Goal: Communication & Community: Answer question/provide support

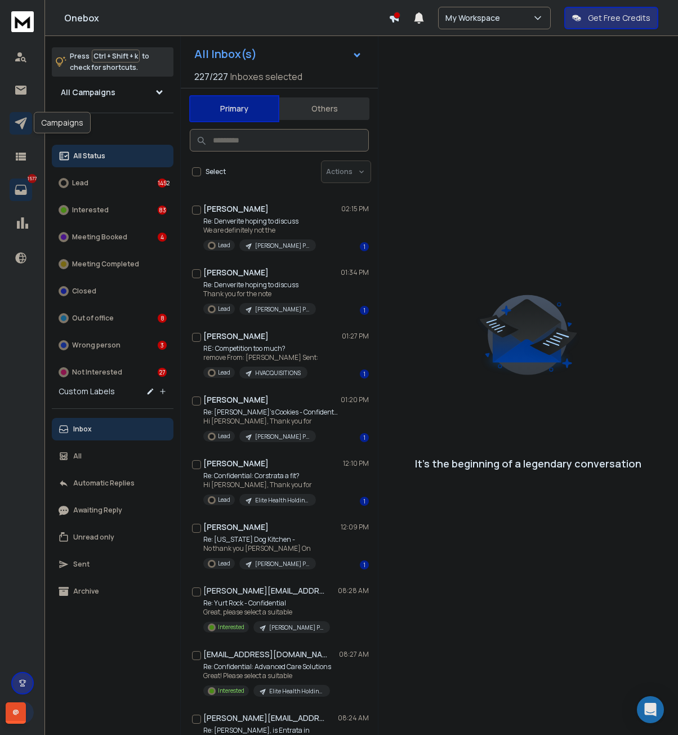
click at [25, 125] on icon at bounding box center [21, 124] width 14 height 14
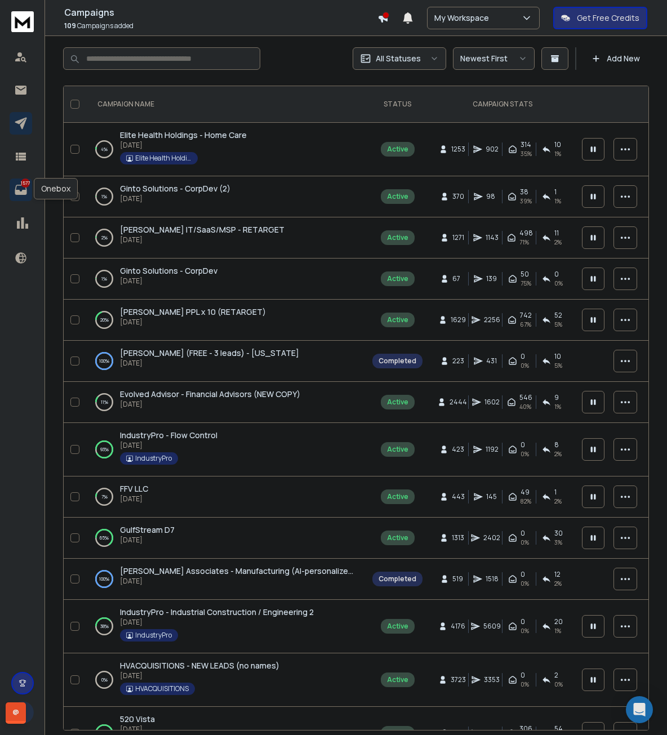
click at [16, 190] on icon at bounding box center [21, 190] width 12 height 10
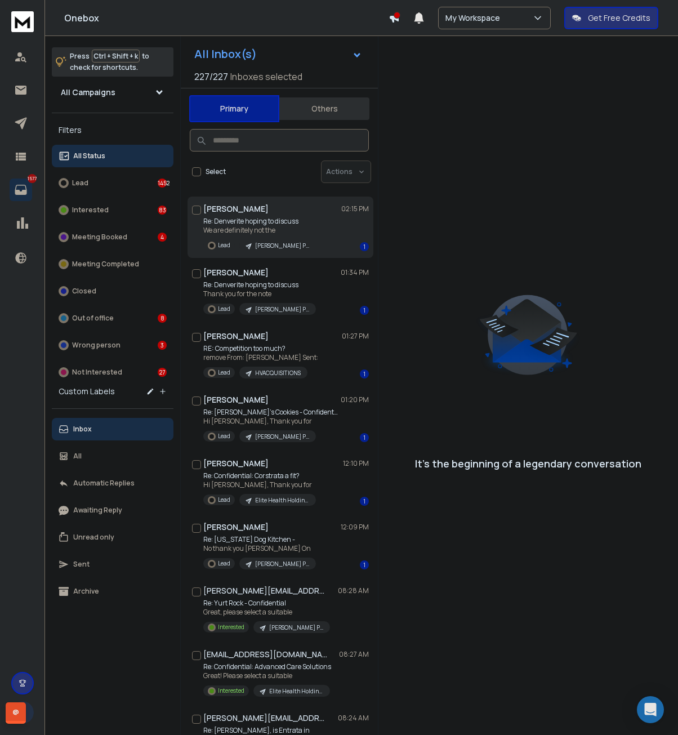
click at [274, 212] on div "[PERSON_NAME] 02:15 PM" at bounding box center [286, 208] width 166 height 11
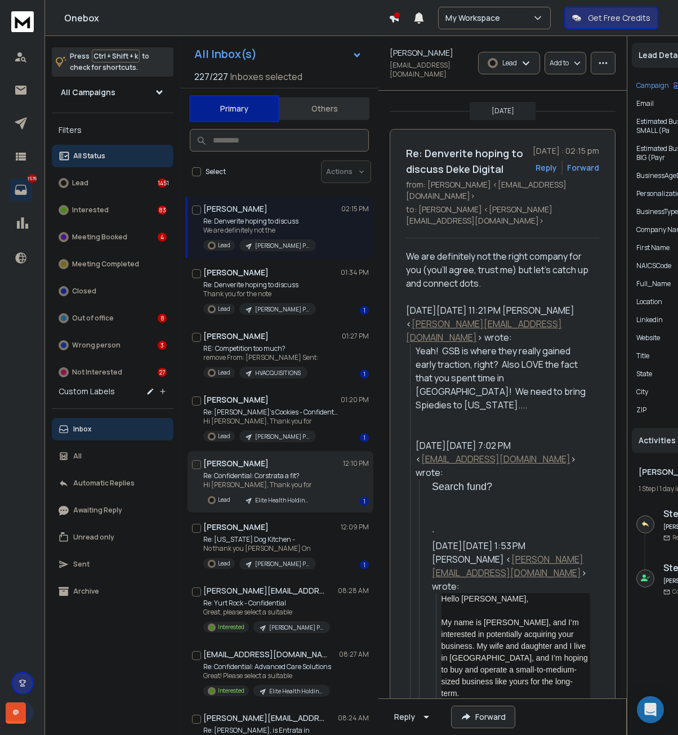
click at [269, 478] on p "Re: Confidential: Corstrata a fit?" at bounding box center [259, 476] width 113 height 9
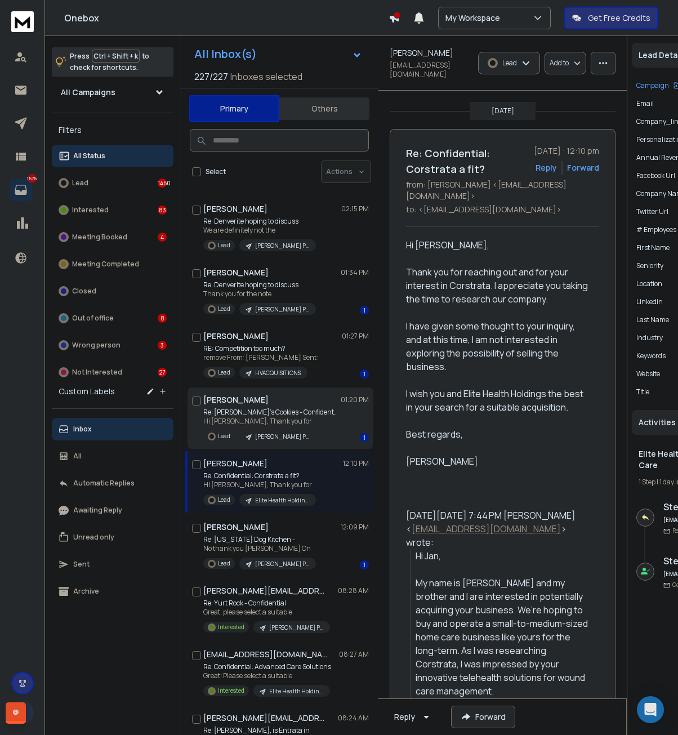
click at [293, 397] on div "[PERSON_NAME] 01:20 PM" at bounding box center [286, 399] width 166 height 11
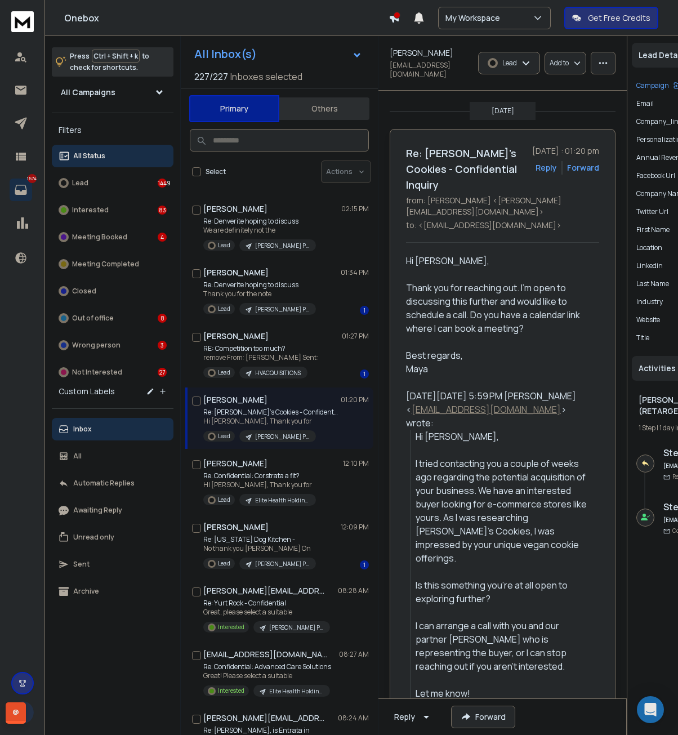
click at [404, 715] on div "Reply" at bounding box center [404, 717] width 21 height 11
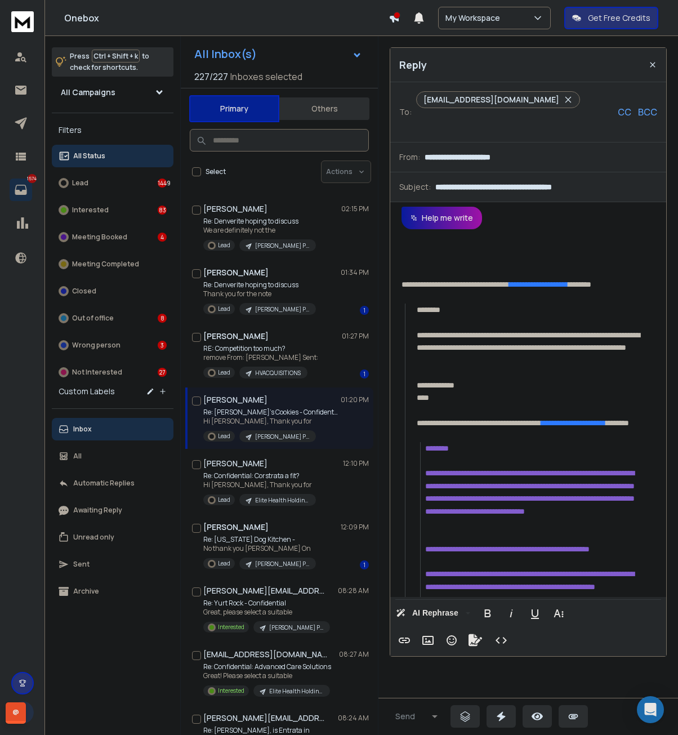
click at [456, 249] on div at bounding box center [529, 247] width 254 height 12
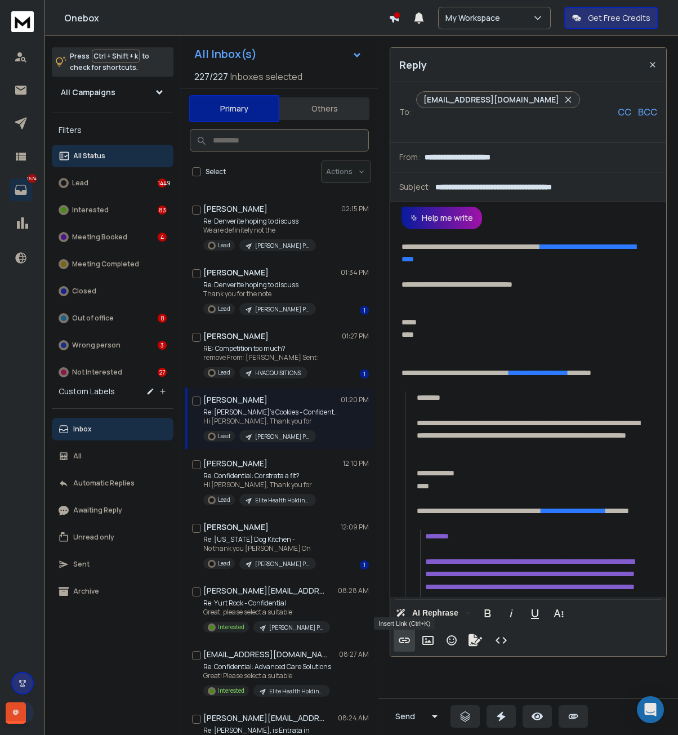
click at [401, 643] on icon "button" at bounding box center [404, 641] width 11 height 6
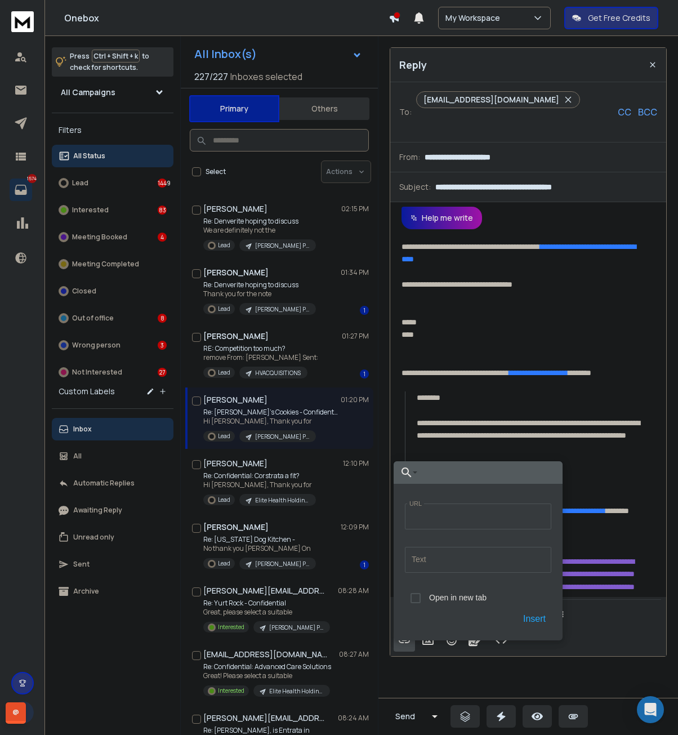
click at [401, 643] on icon "button" at bounding box center [404, 641] width 11 height 6
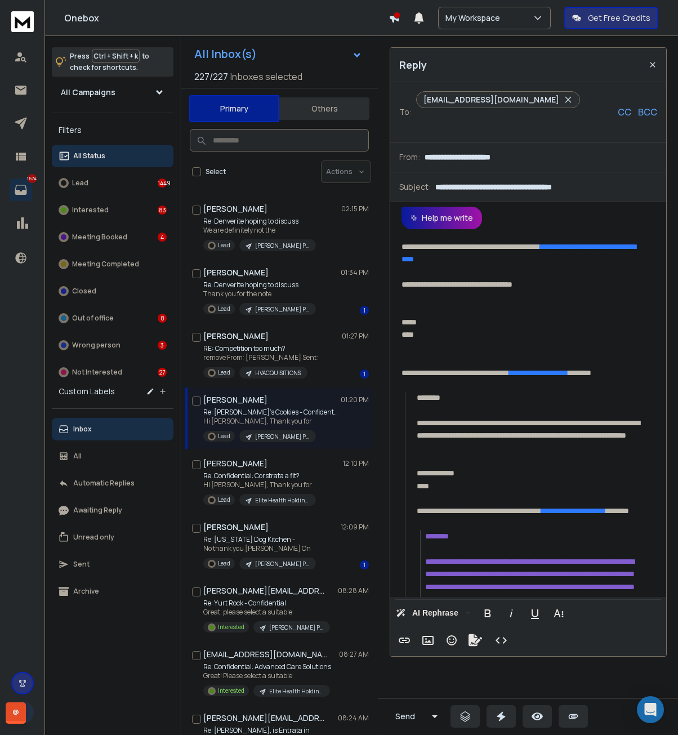
click at [400, 723] on button "Send" at bounding box center [404, 716] width 39 height 23
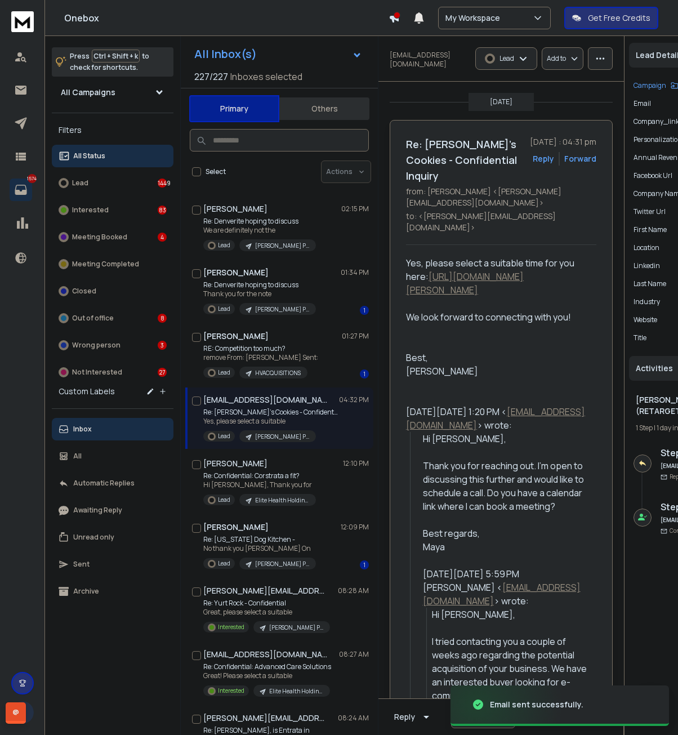
click at [514, 54] on p "Lead" at bounding box center [507, 58] width 15 height 9
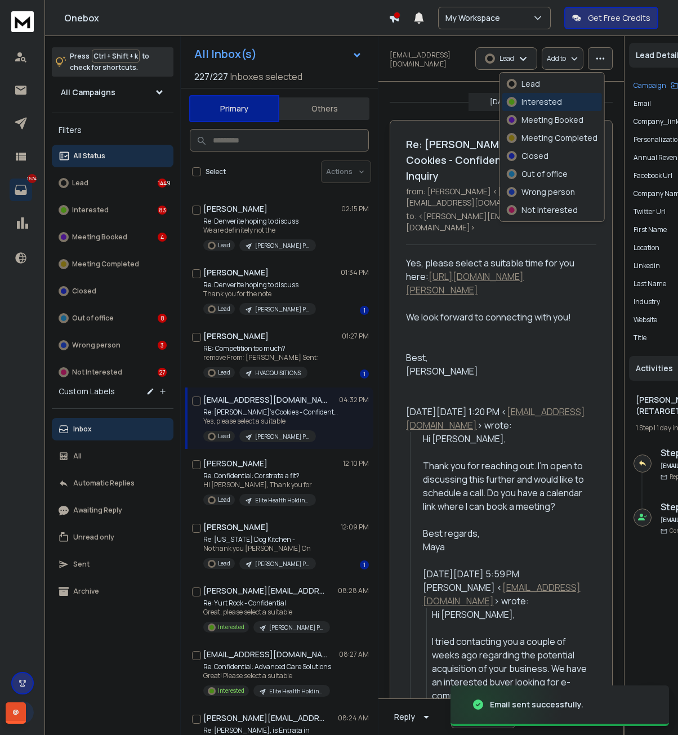
click at [531, 102] on p "Interested" at bounding box center [542, 101] width 41 height 11
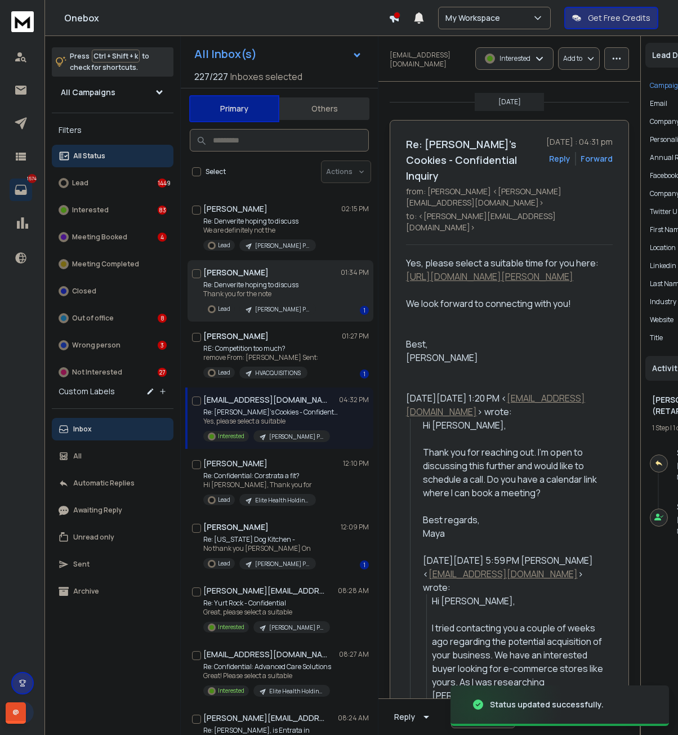
click at [278, 293] on p "Thank you for the note" at bounding box center [259, 294] width 113 height 9
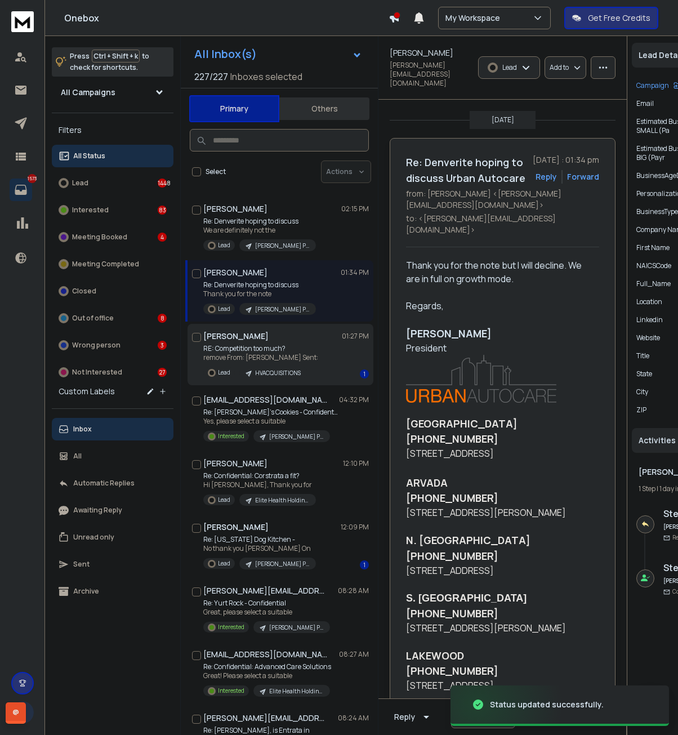
click at [281, 370] on p "HVACQUISITIONS" at bounding box center [278, 373] width 46 height 8
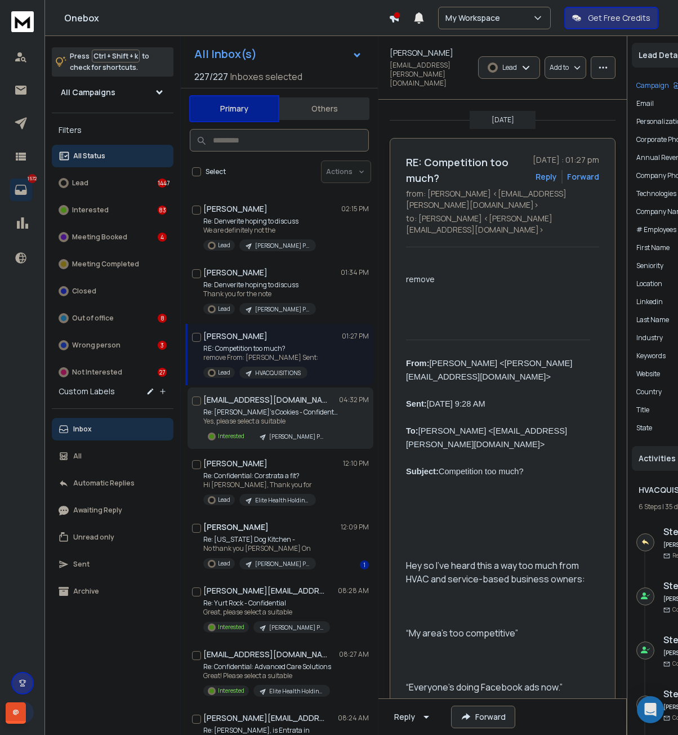
click at [262, 416] on p "Re: [PERSON_NAME]'s Cookies - Confidential" at bounding box center [270, 412] width 135 height 9
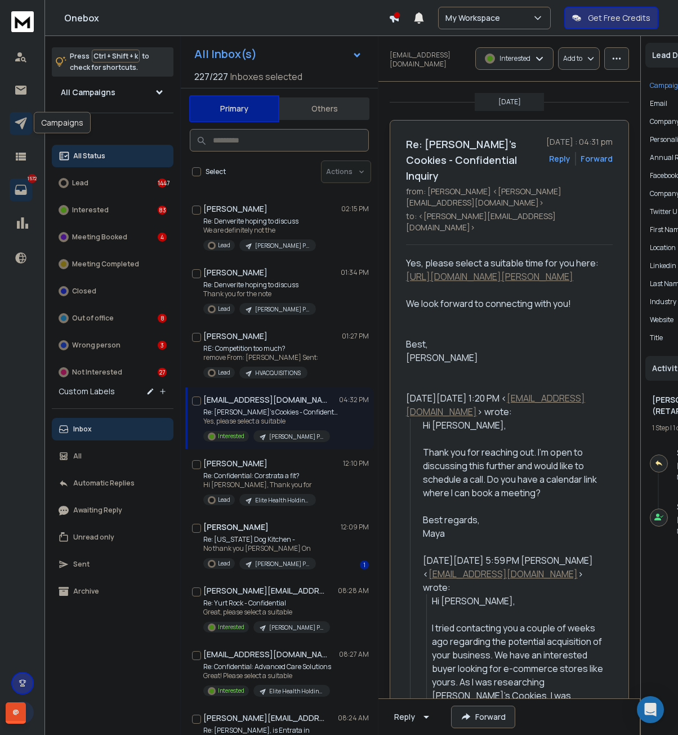
click at [23, 126] on icon at bounding box center [21, 124] width 14 height 14
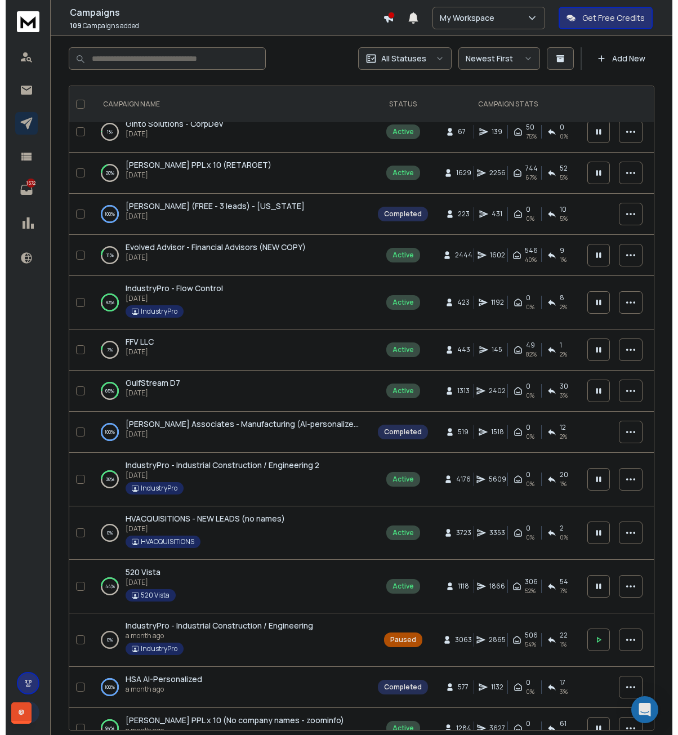
scroll to position [150, 0]
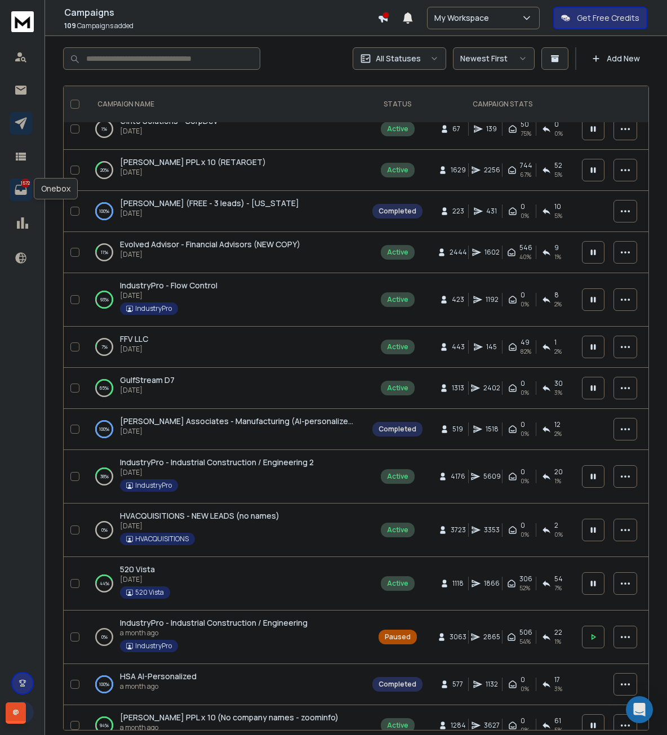
click at [16, 185] on icon at bounding box center [21, 190] width 14 height 14
